Goal: Navigation & Orientation: Find specific page/section

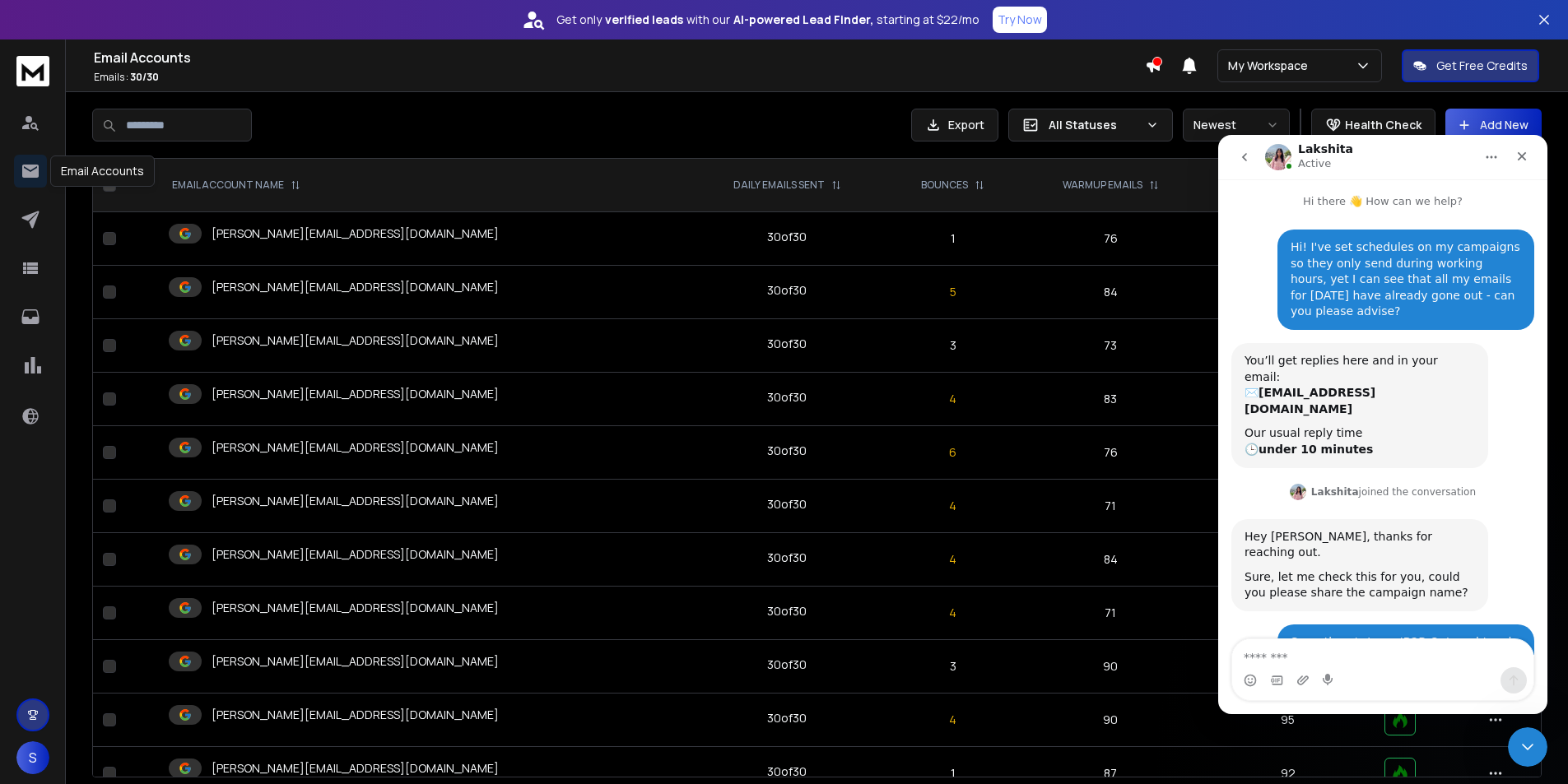
scroll to position [1015, 0]
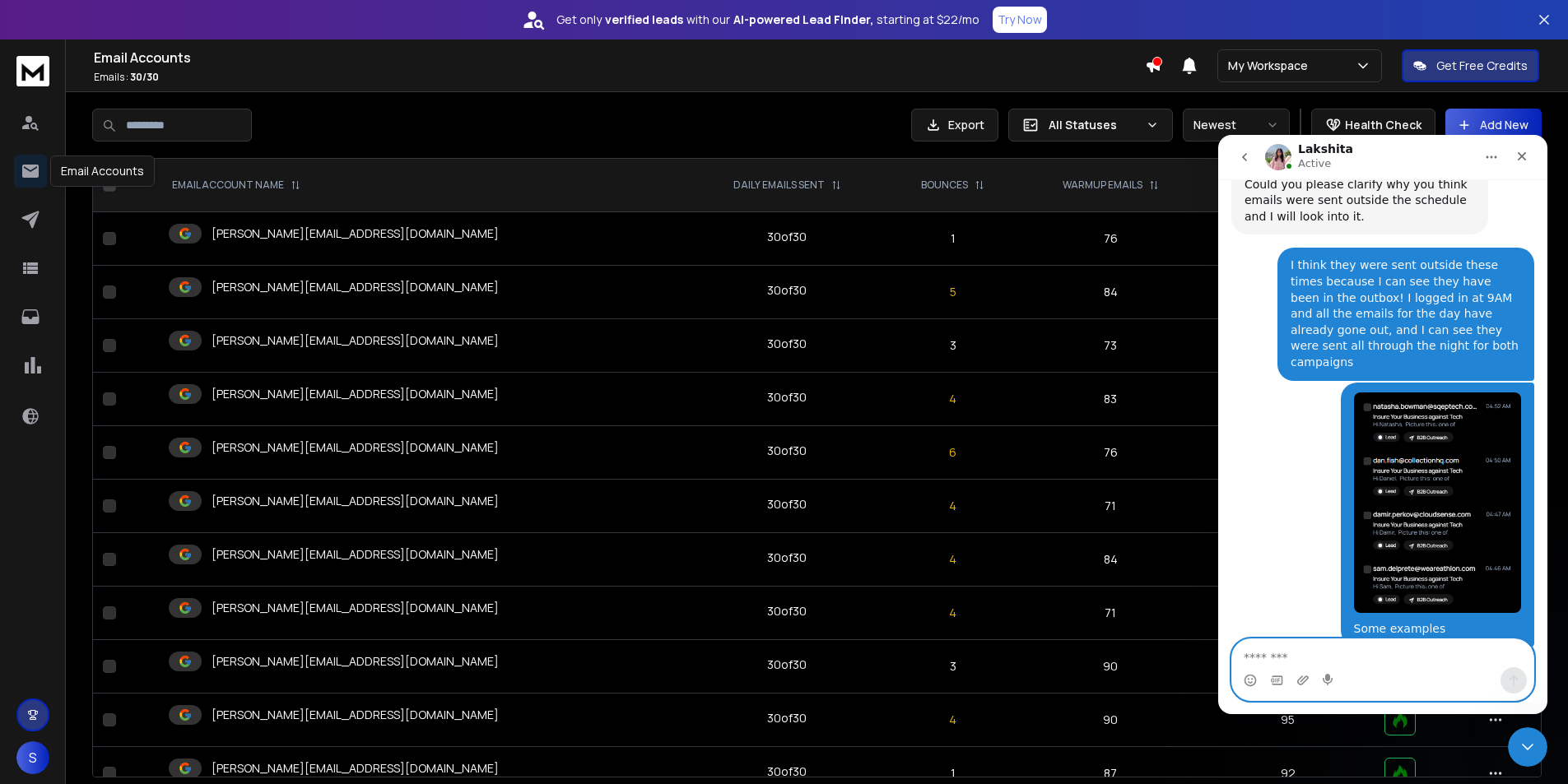
click at [1360, 656] on textarea "Message…" at bounding box center [1382, 653] width 301 height 28
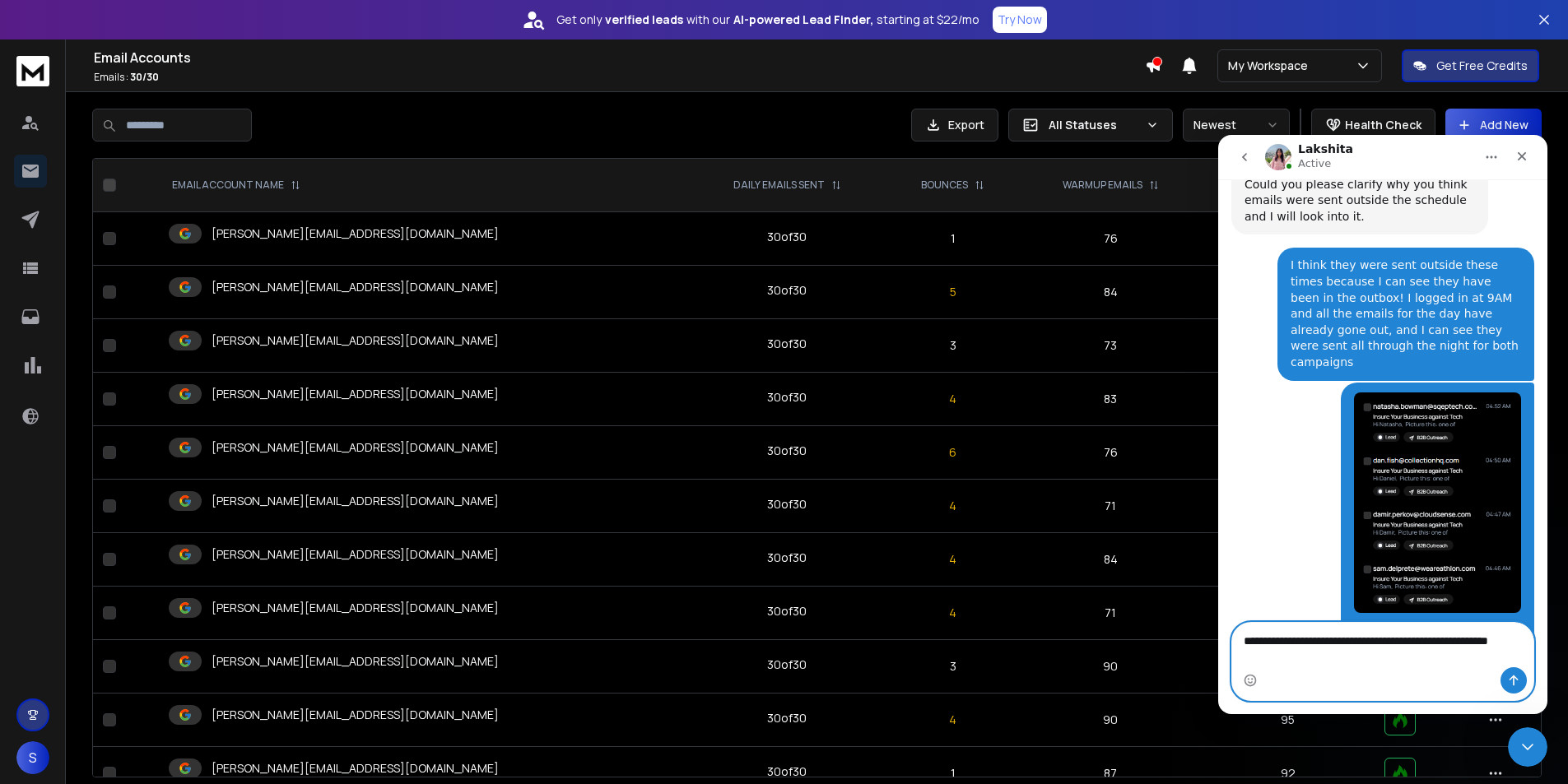
scroll to position [1032, 0]
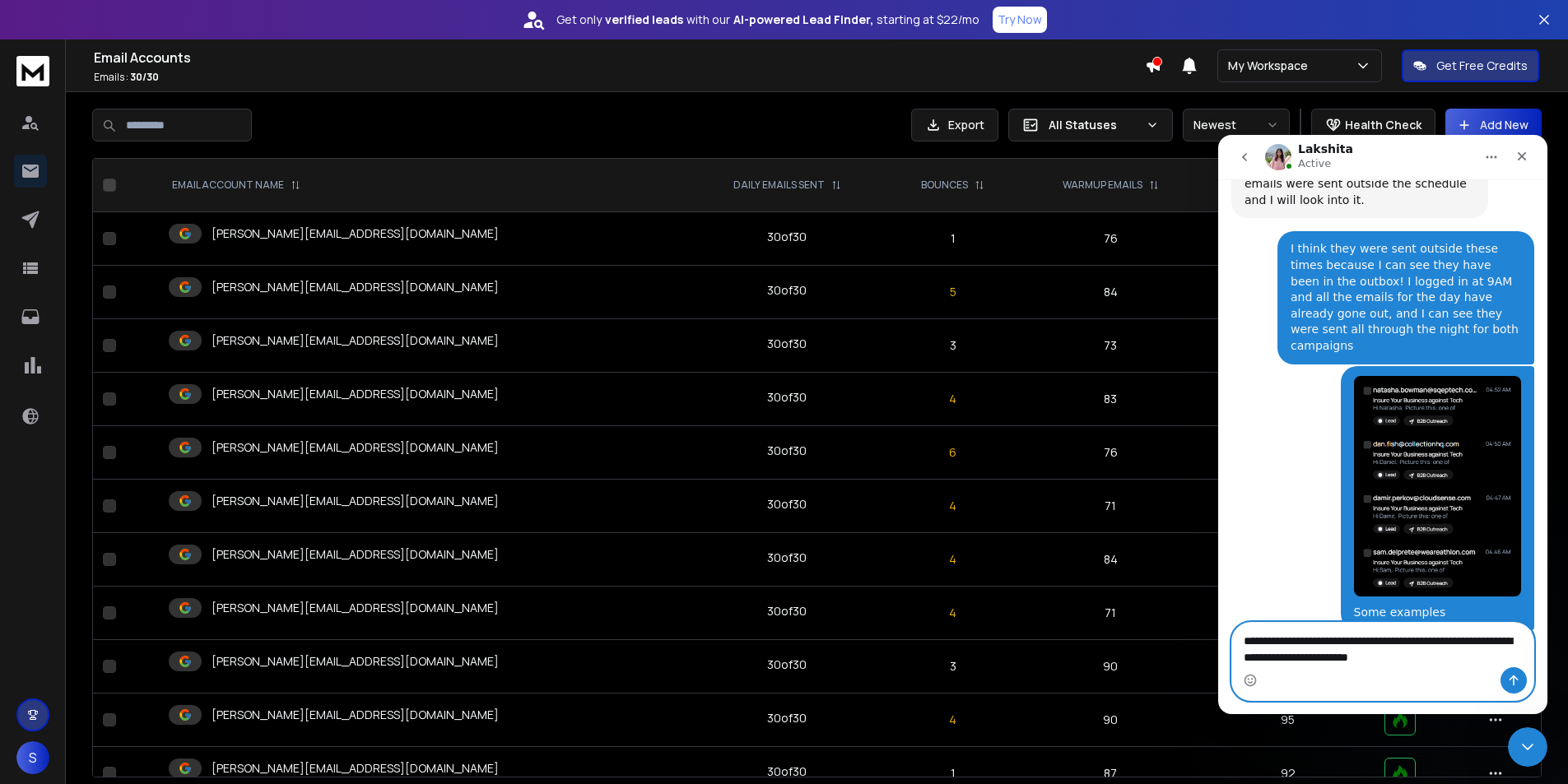
type textarea "**********"
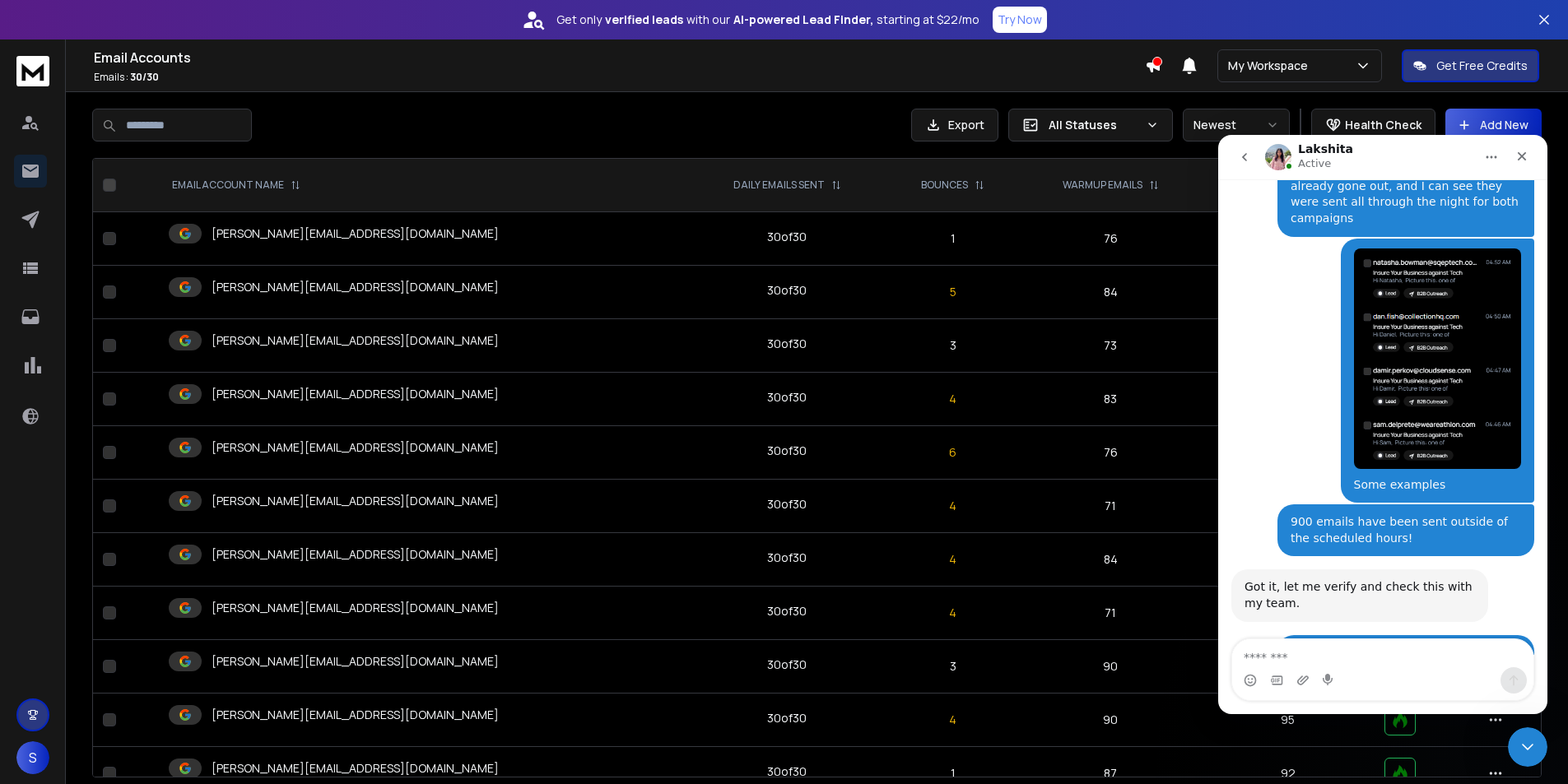
scroll to position [1195, 0]
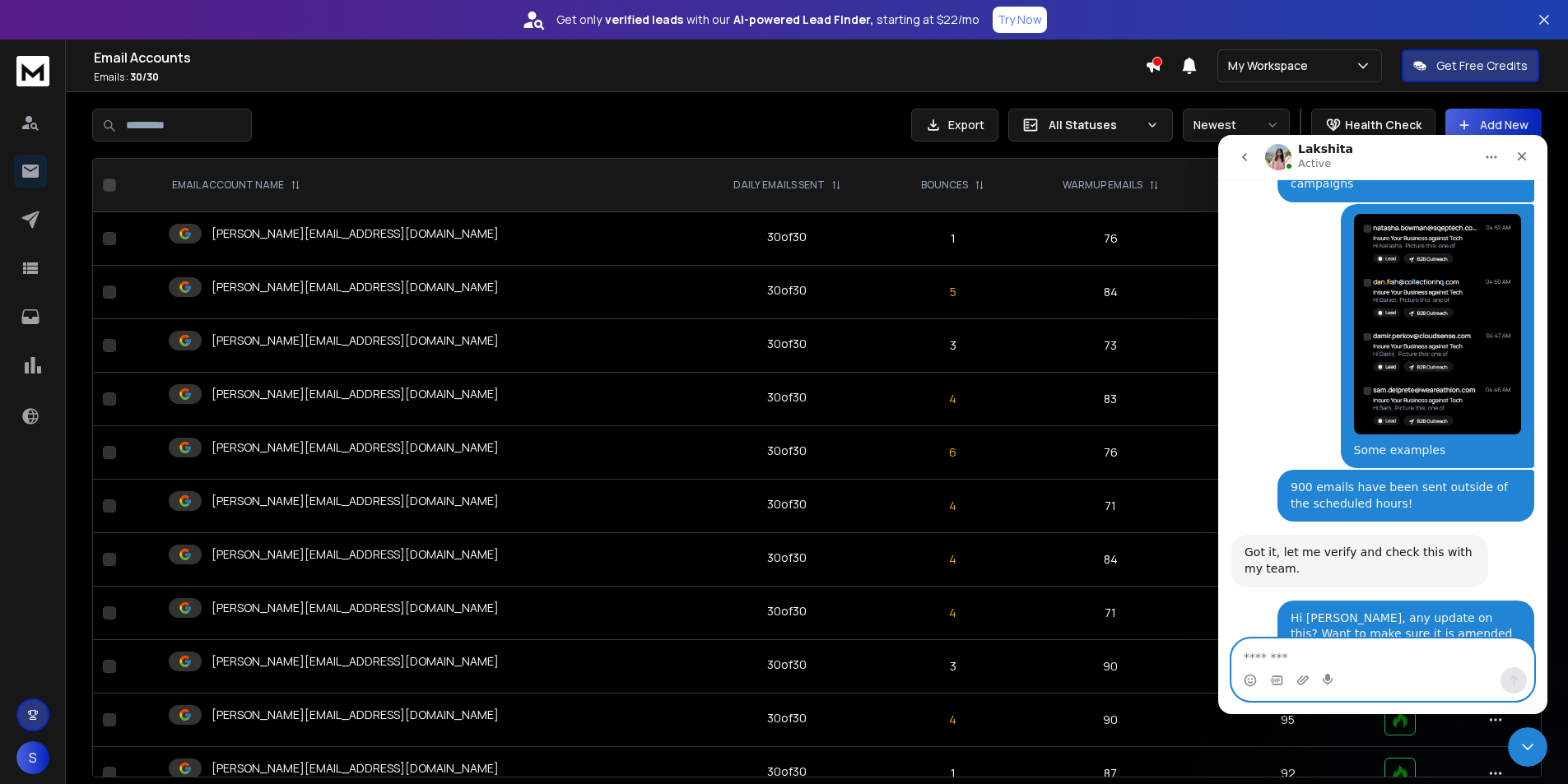
click at [1279, 642] on textarea "Message…" at bounding box center [1382, 653] width 301 height 28
type textarea "**********"
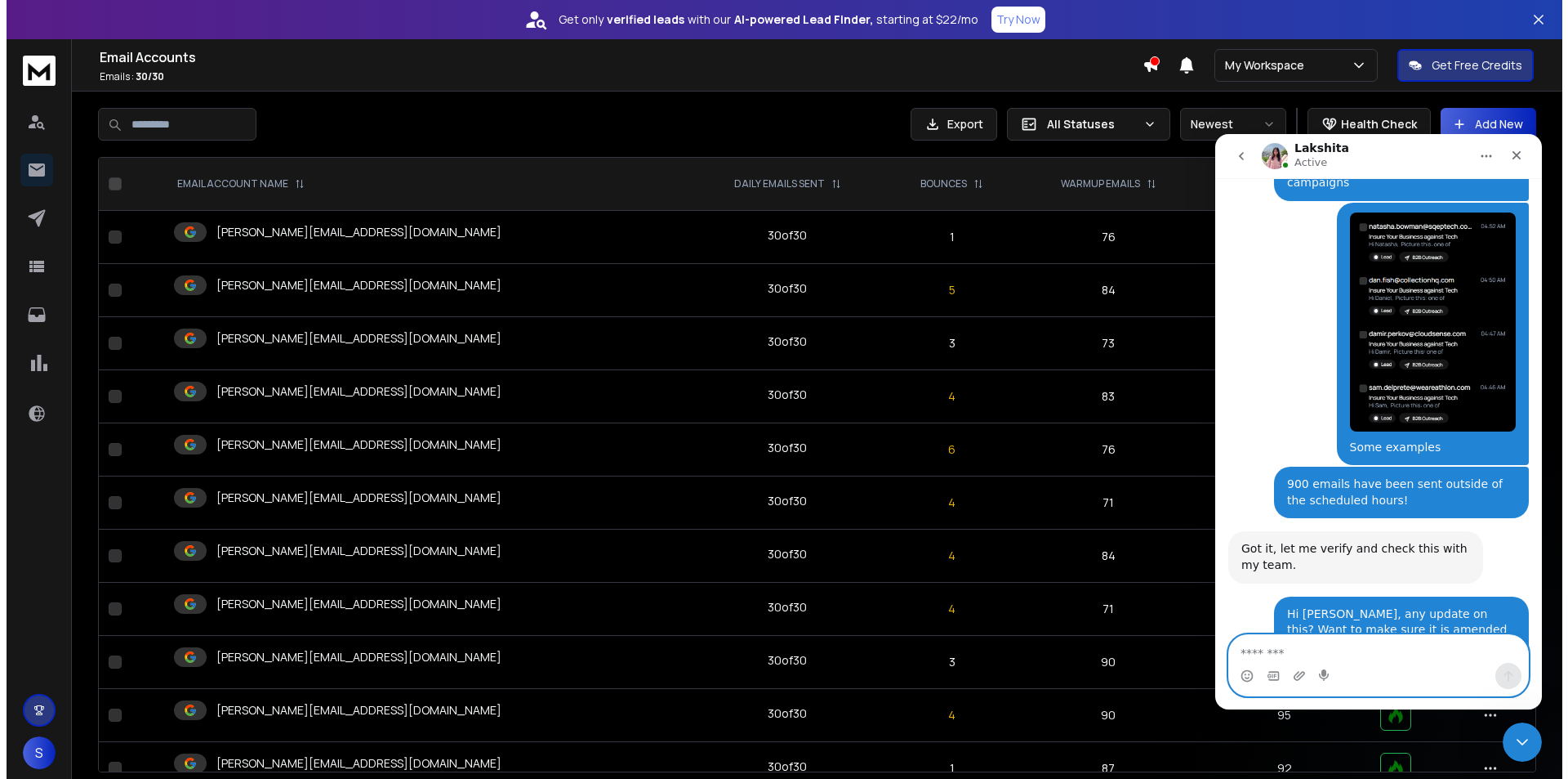
scroll to position [1235, 0]
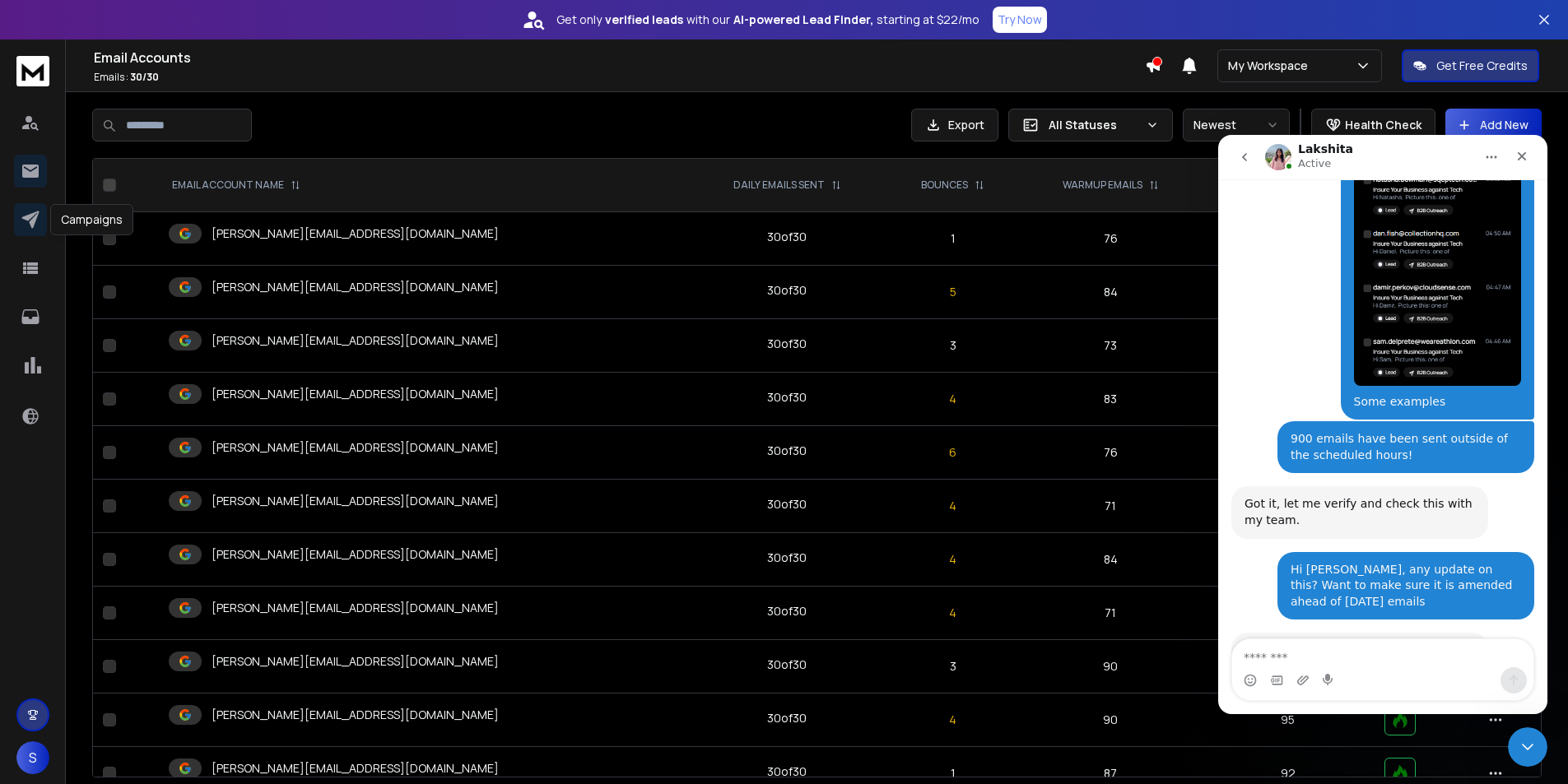
click at [25, 212] on icon at bounding box center [30, 220] width 20 height 20
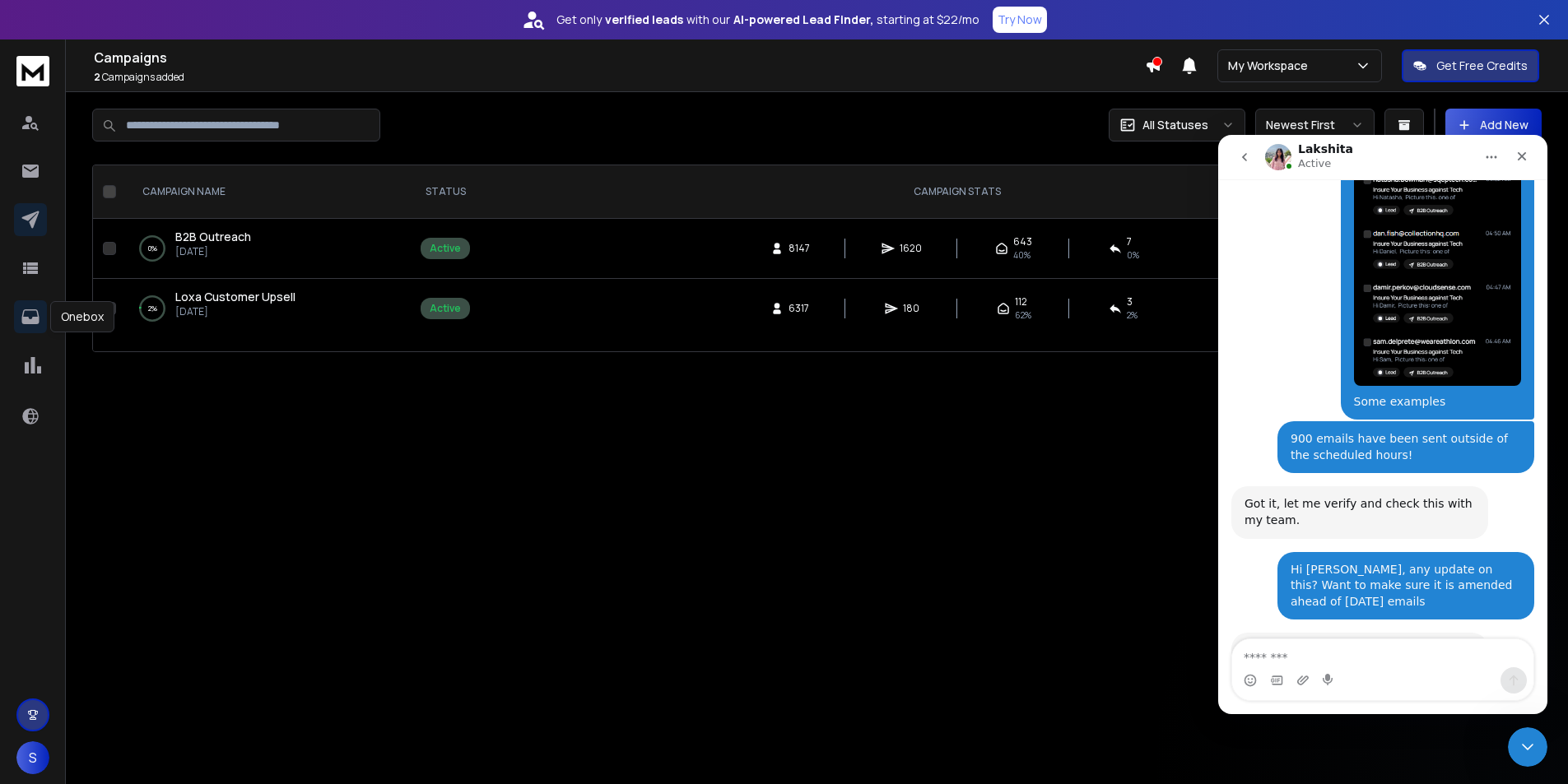
click at [31, 315] on icon at bounding box center [30, 317] width 20 height 20
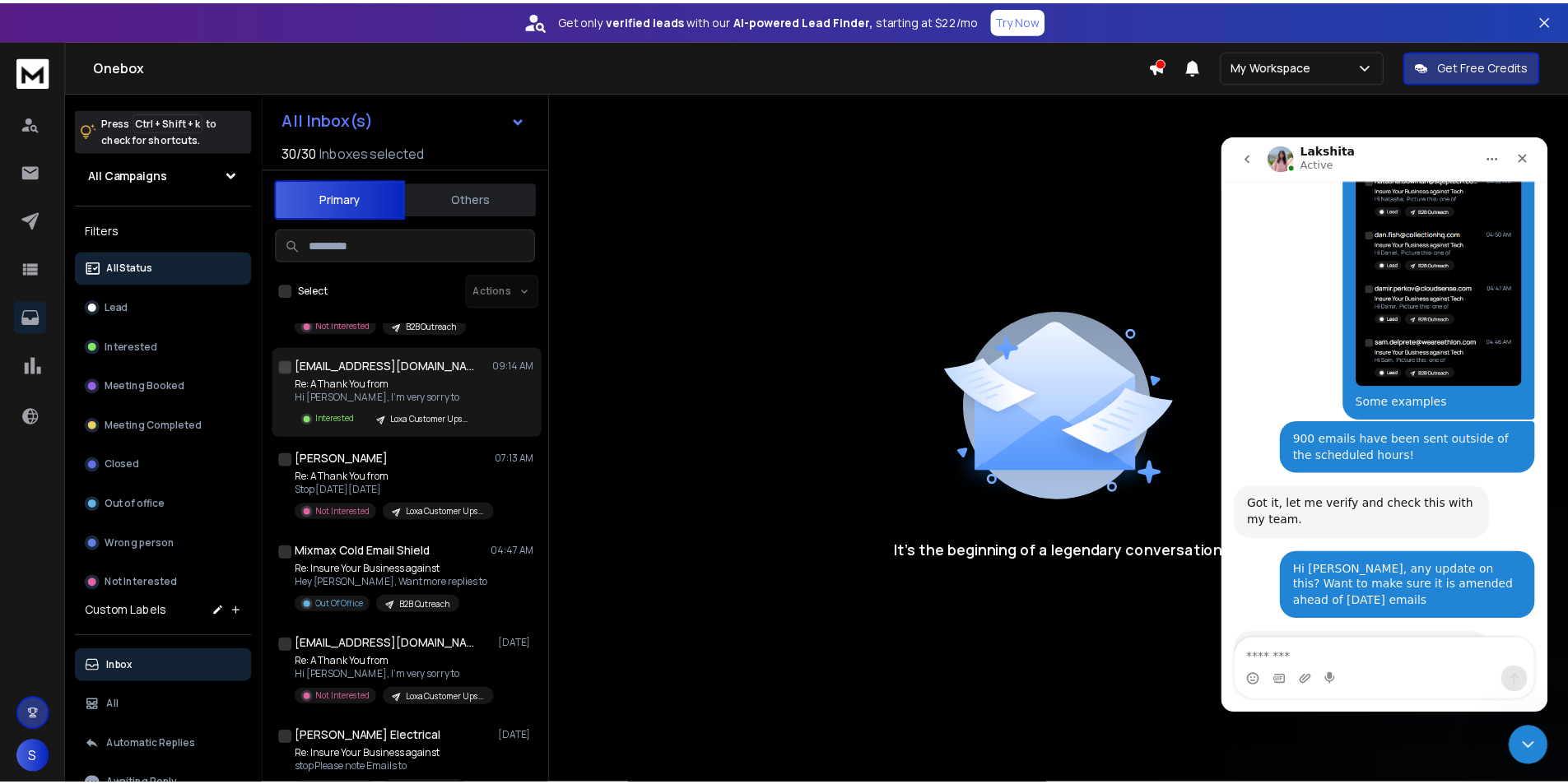
scroll to position [50, 0]
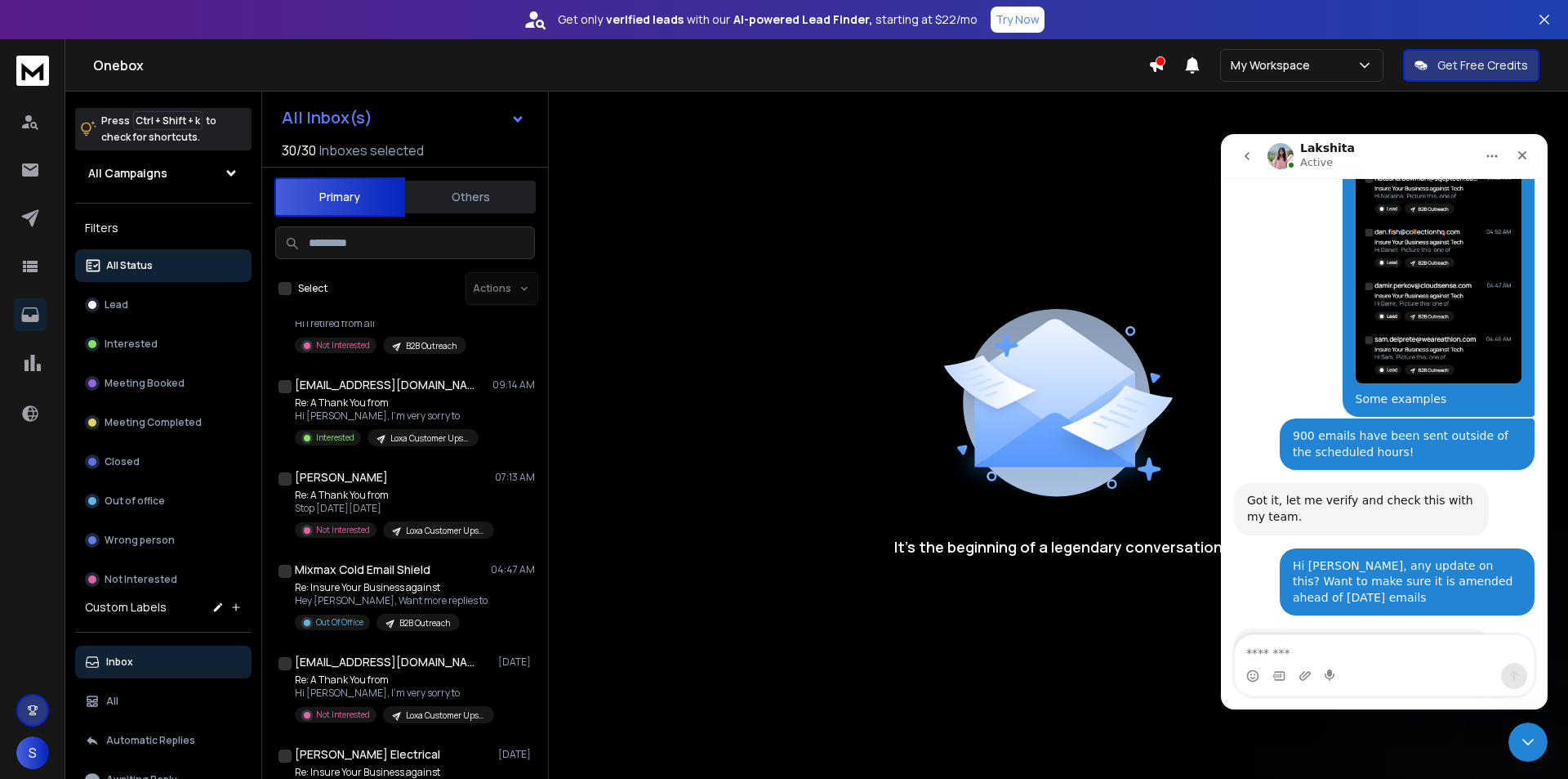
click at [474, 200] on button "Others" at bounding box center [470, 197] width 130 height 36
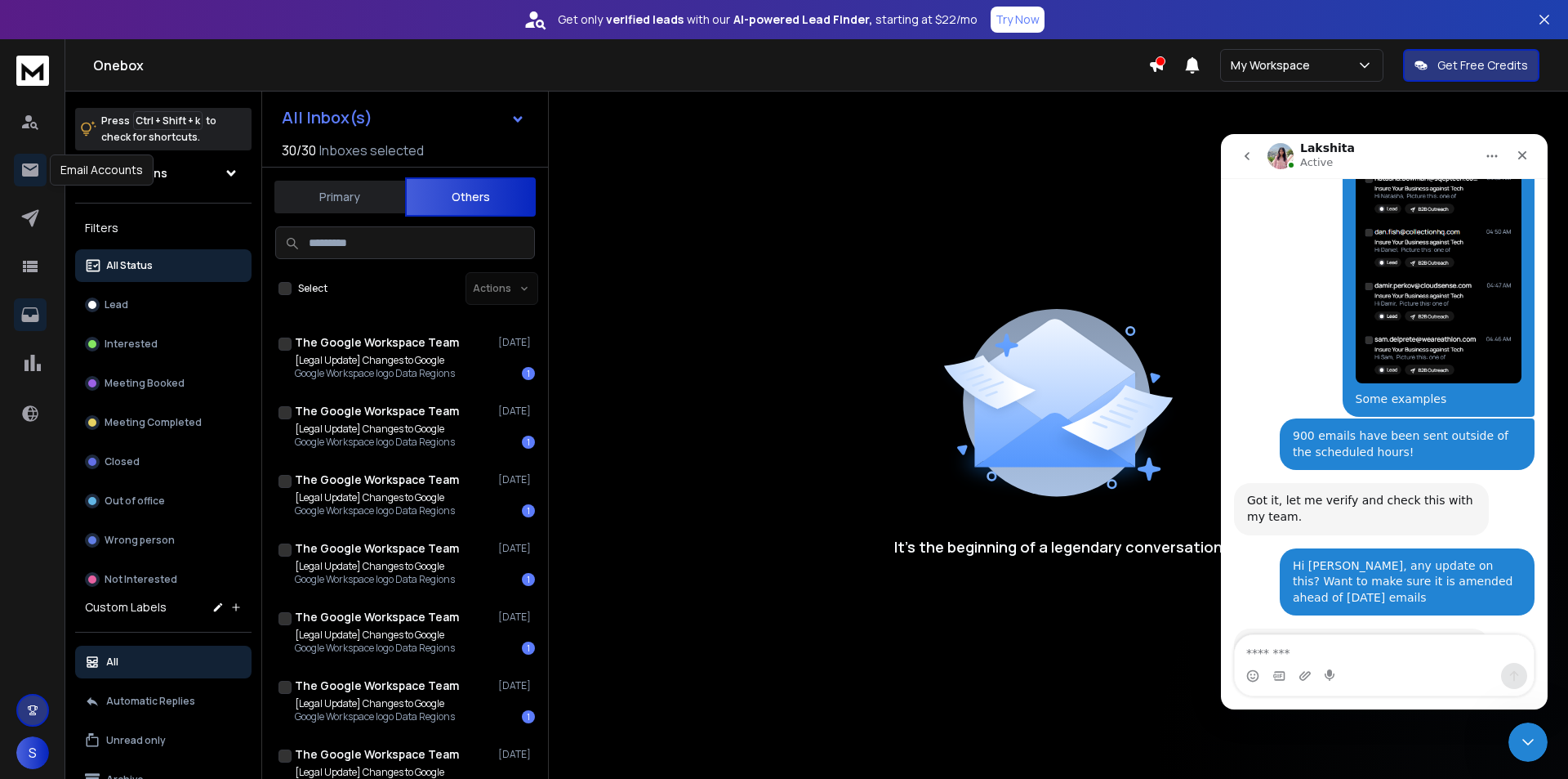
click at [27, 155] on link at bounding box center [30, 170] width 33 height 33
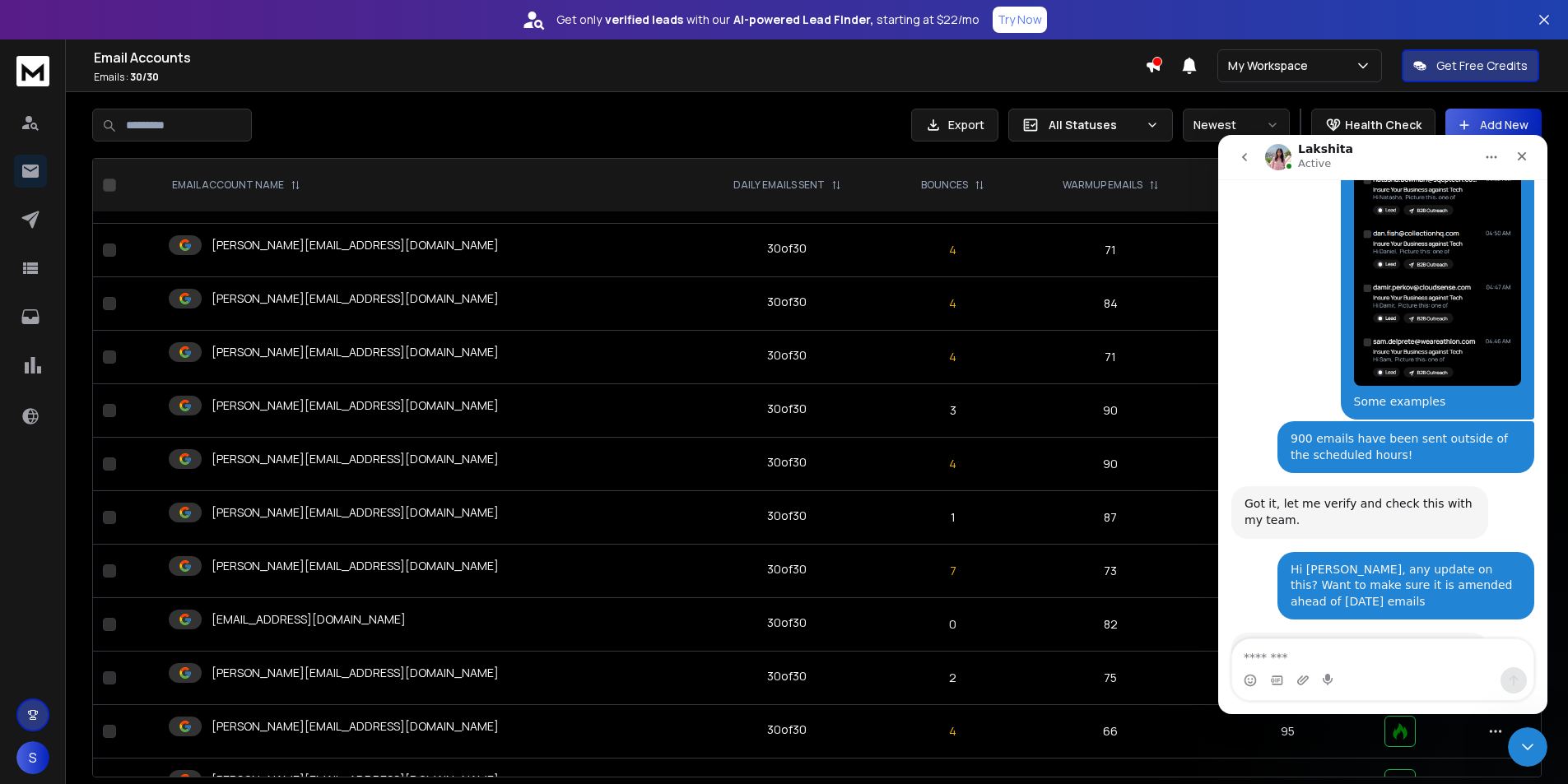
scroll to position [257, 0]
click at [24, 307] on icon at bounding box center [30, 317] width 20 height 20
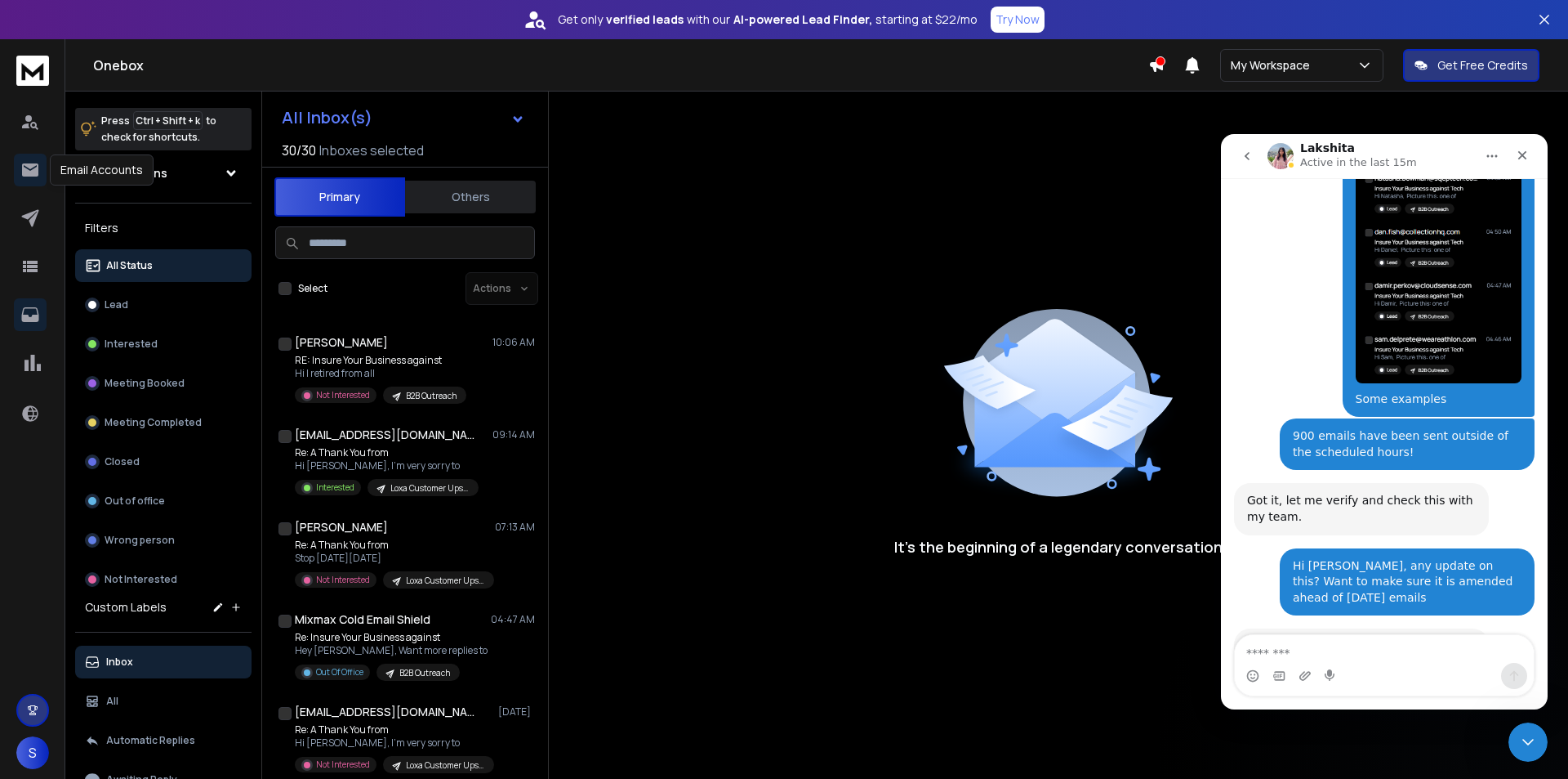
click at [30, 162] on icon at bounding box center [30, 169] width 19 height 19
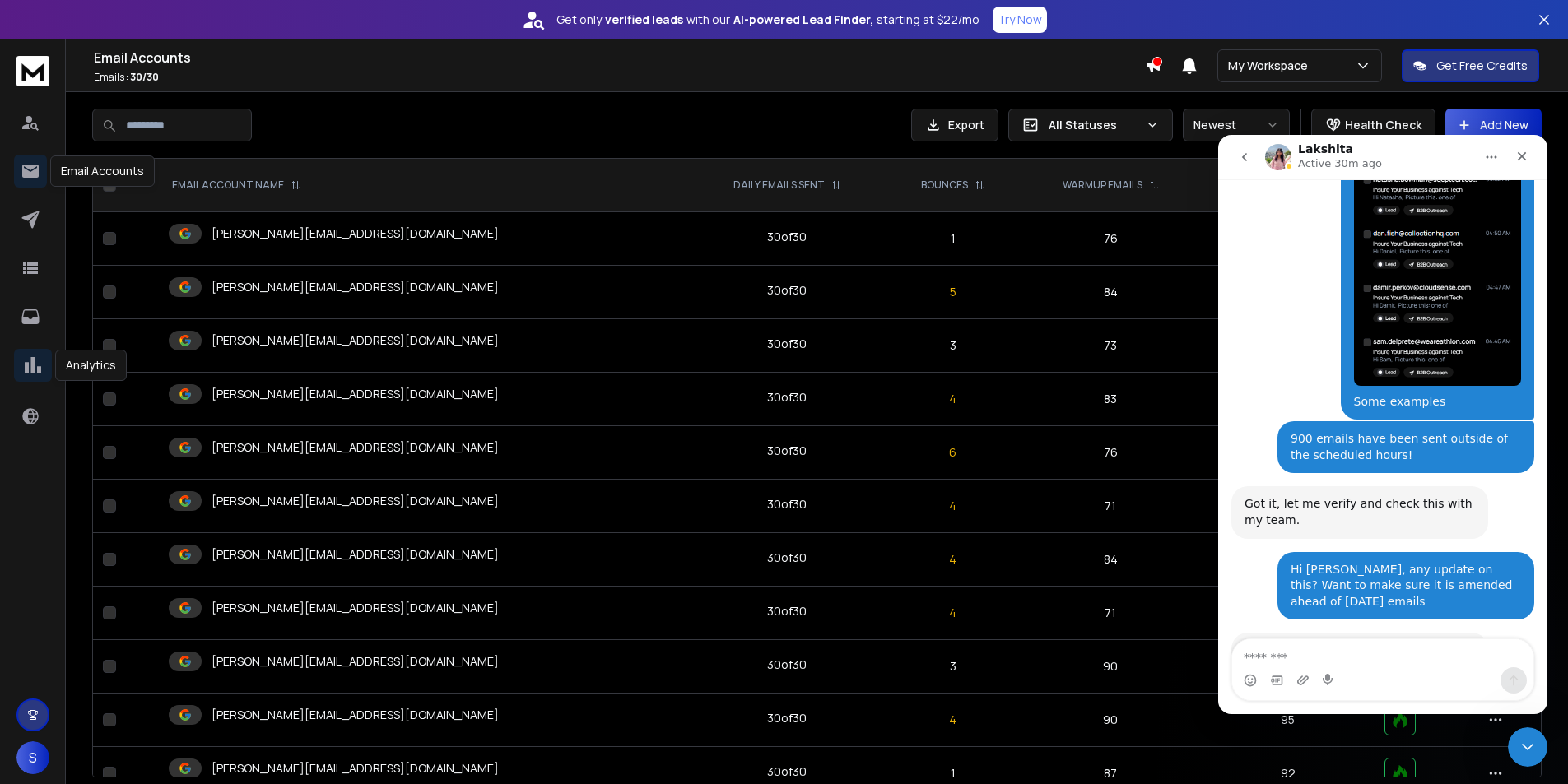
click at [35, 371] on icon at bounding box center [32, 365] width 25 height 24
